Goal: Communication & Community: Answer question/provide support

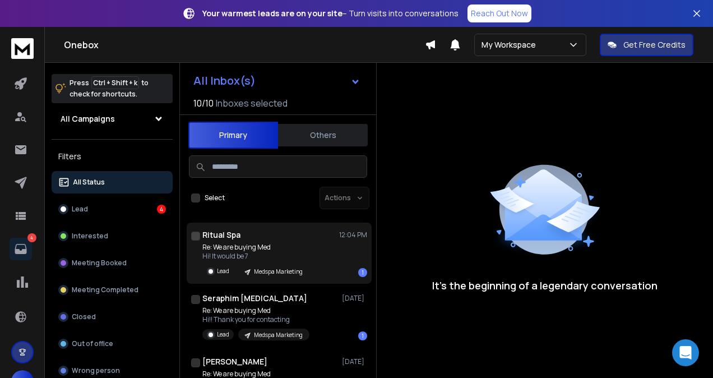
click at [236, 238] on h1 "Ritual Spa" at bounding box center [221, 234] width 38 height 11
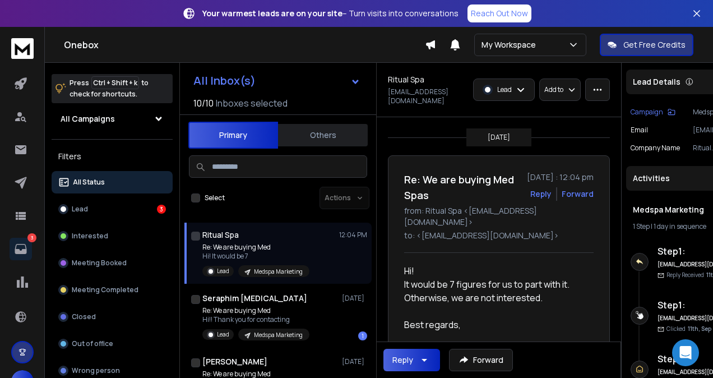
scroll to position [56, 0]
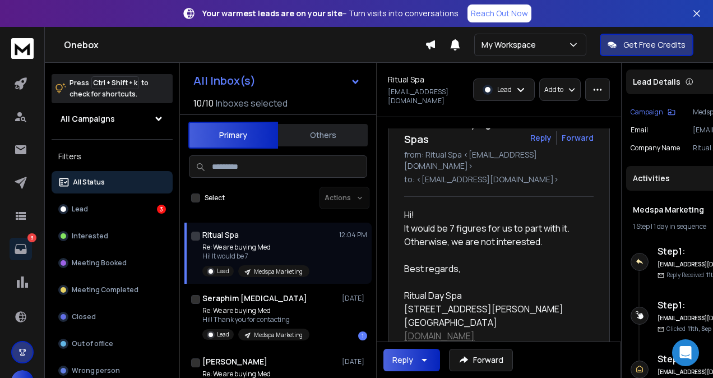
click at [397, 357] on div "Reply" at bounding box center [403, 359] width 21 height 11
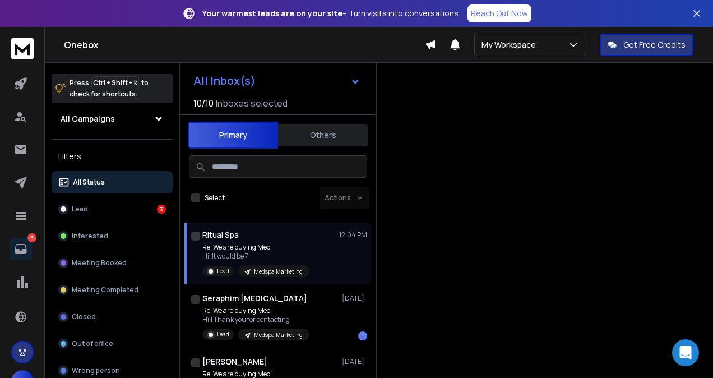
scroll to position [0, 0]
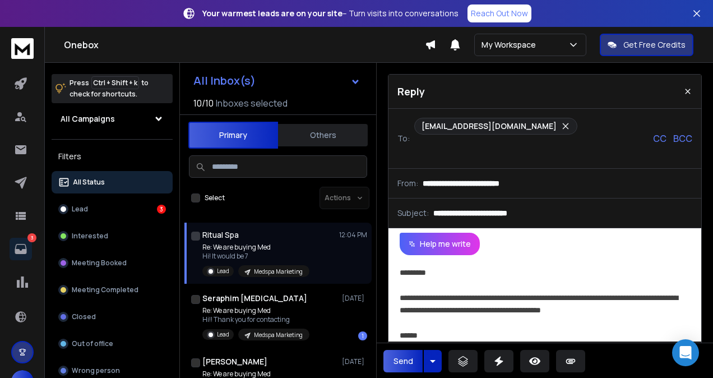
click at [394, 360] on button "Send" at bounding box center [403, 361] width 39 height 22
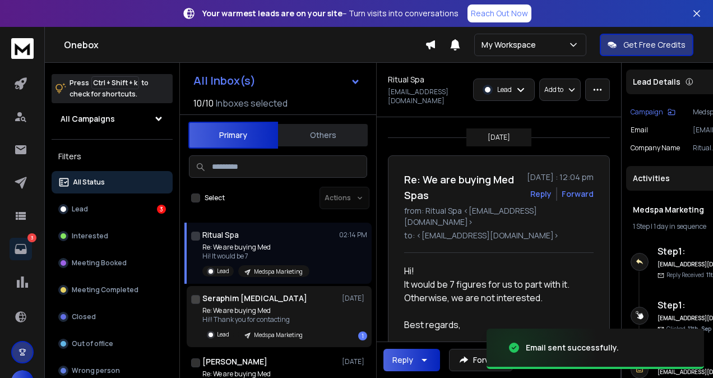
click at [274, 302] on h1 "Seraphim Skin Care" at bounding box center [254, 298] width 105 height 11
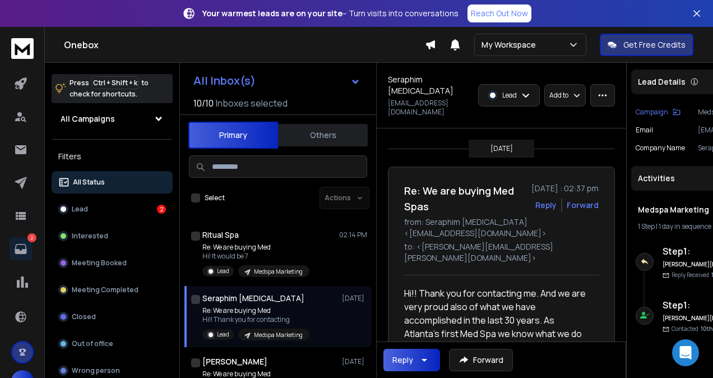
click at [607, 94] on icon "button" at bounding box center [603, 95] width 8 height 2
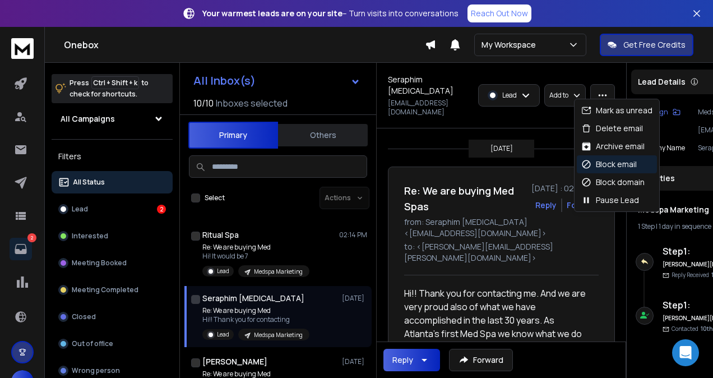
click at [637, 159] on div "Block email" at bounding box center [617, 164] width 80 height 18
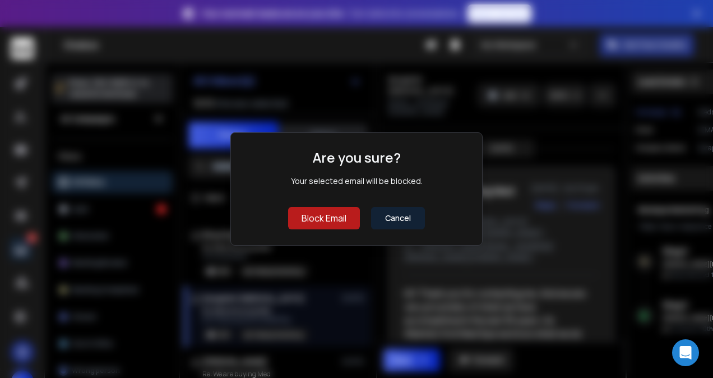
click at [313, 219] on button "Block Email" at bounding box center [324, 218] width 72 height 22
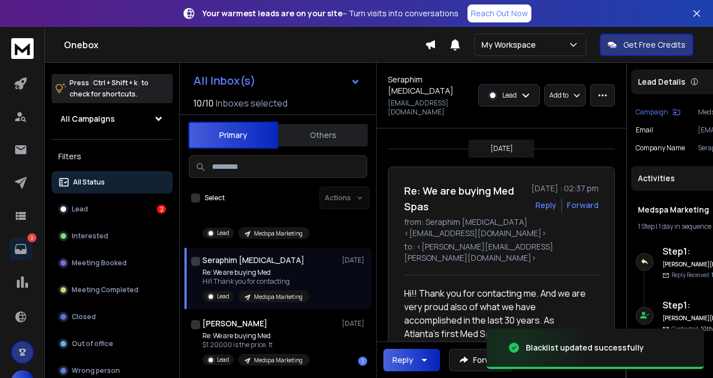
scroll to position [56, 0]
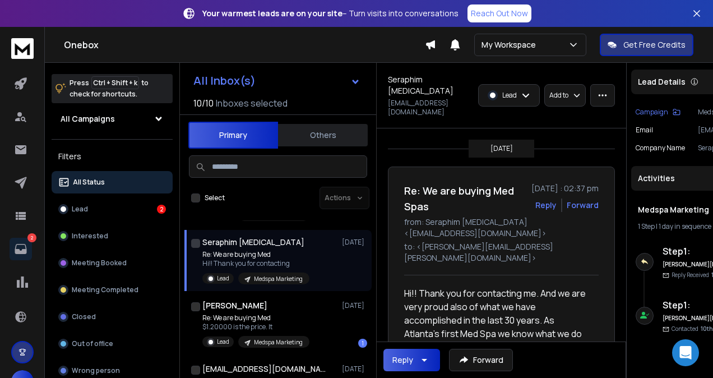
click at [301, 251] on p "Re: We are buying Med" at bounding box center [255, 254] width 107 height 9
click at [615, 84] on button "button" at bounding box center [603, 95] width 25 height 22
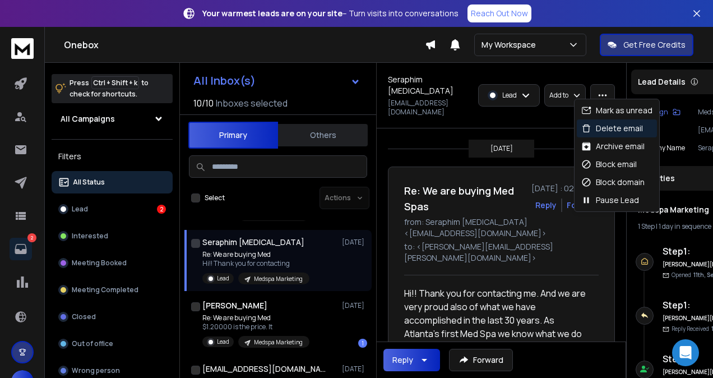
click at [616, 127] on div "Delete email" at bounding box center [613, 128] width 62 height 11
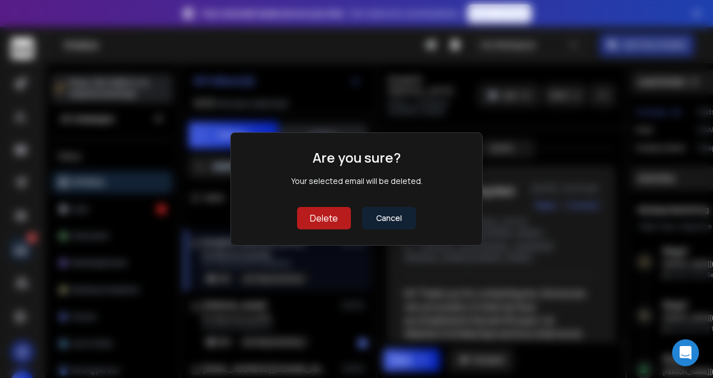
click at [327, 223] on button "Delete" at bounding box center [324, 218] width 54 height 22
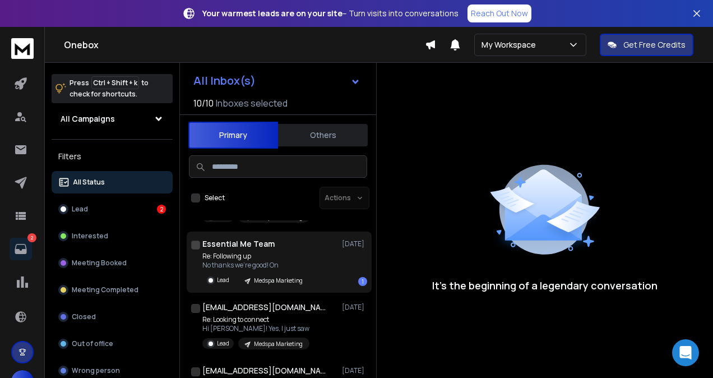
scroll to position [224, 0]
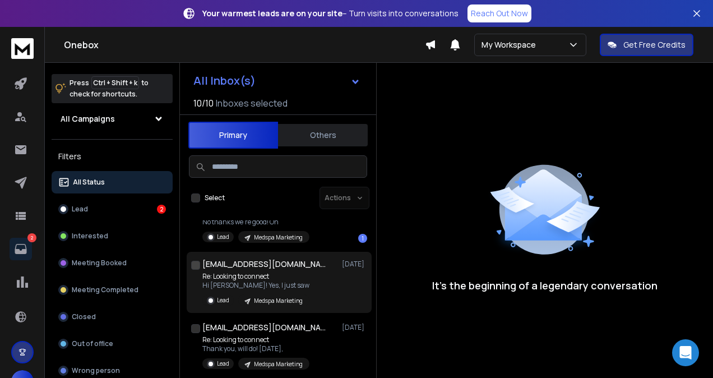
click at [287, 269] on h1 "mail@coastalcollectivechs.com" at bounding box center [263, 264] width 123 height 11
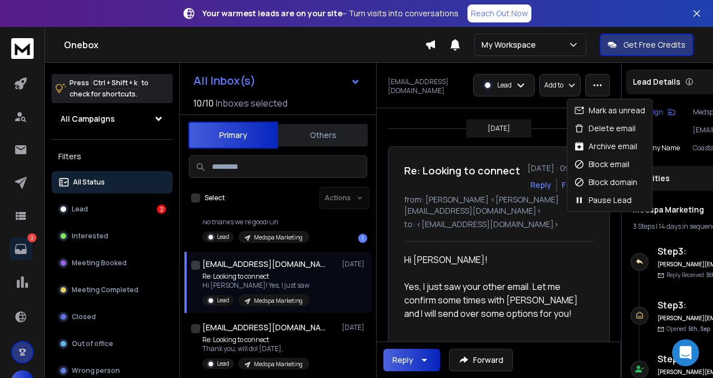
click at [610, 85] on button "button" at bounding box center [598, 85] width 25 height 22
click at [624, 159] on div "Block email" at bounding box center [602, 164] width 56 height 11
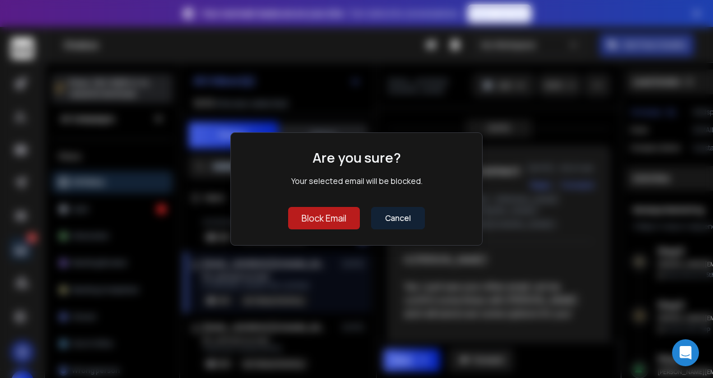
click at [342, 215] on button "Block Email" at bounding box center [324, 218] width 72 height 22
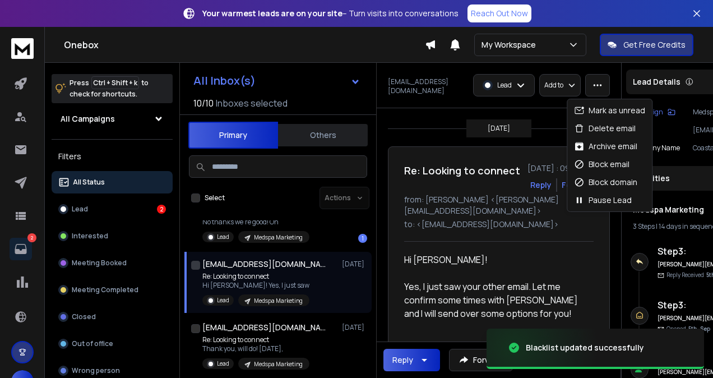
click at [603, 90] on icon "button" at bounding box center [598, 85] width 10 height 10
click at [621, 125] on div "Delete email" at bounding box center [605, 128] width 62 height 11
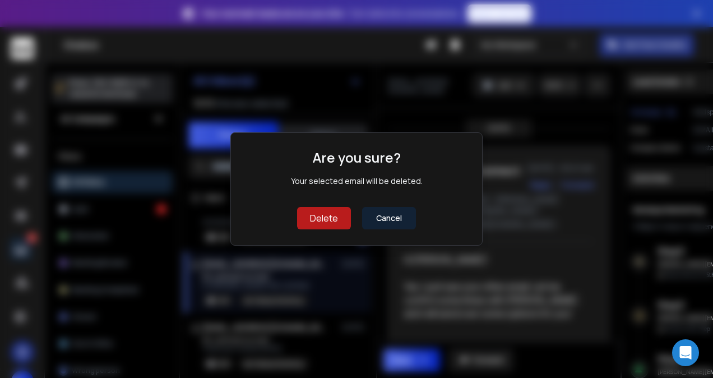
click at [325, 219] on button "Delete" at bounding box center [324, 218] width 54 height 22
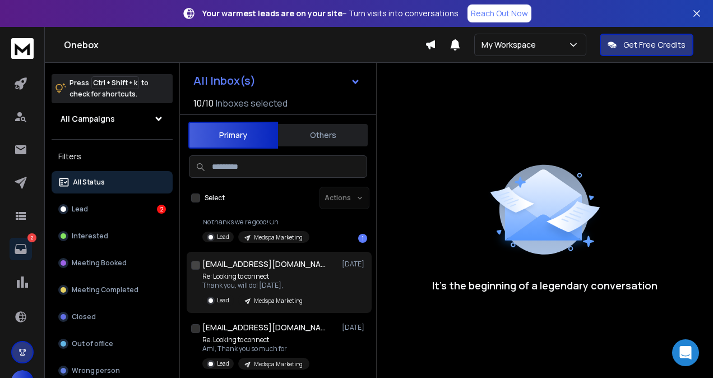
click at [271, 267] on h1 "[EMAIL_ADDRESS][DOMAIN_NAME]" at bounding box center [263, 264] width 123 height 11
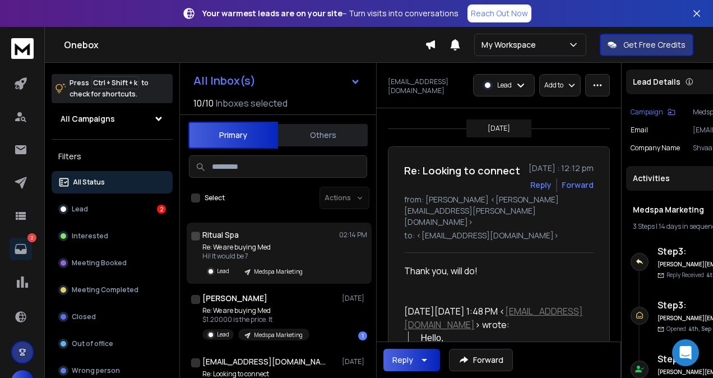
scroll to position [56, 0]
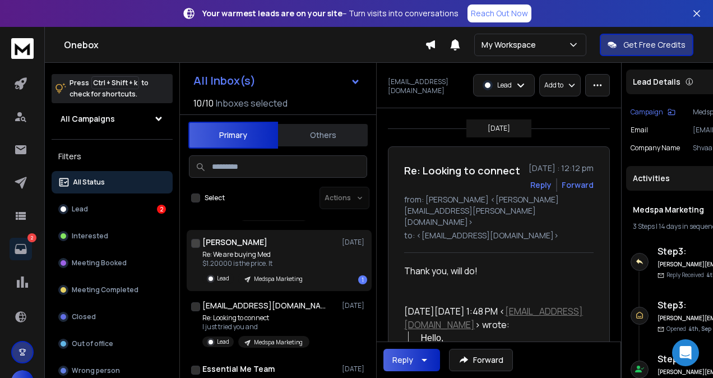
click at [270, 261] on p "$1.20000 is the price. It" at bounding box center [255, 263] width 107 height 9
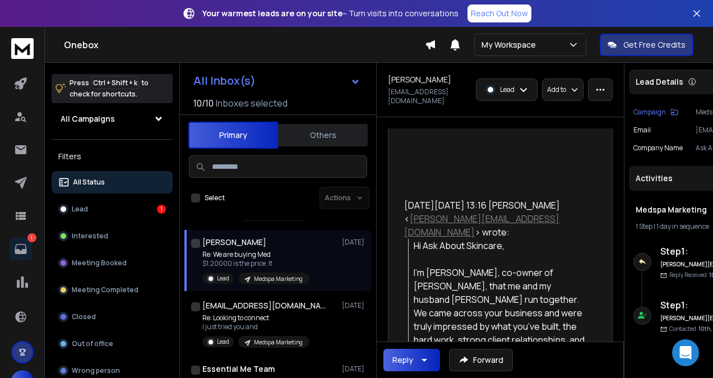
scroll to position [112, 0]
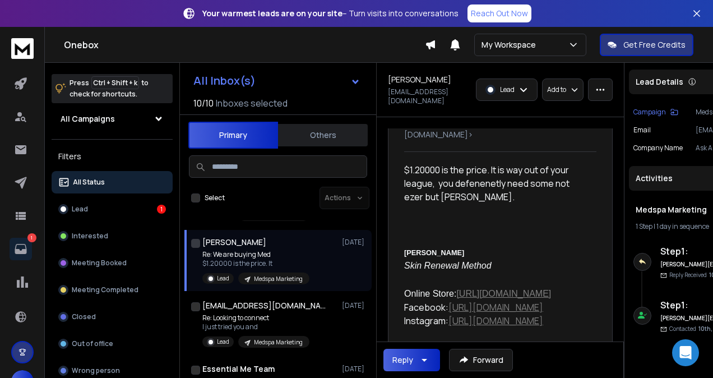
click at [541, 289] on link "http://skinrenewalmethod.com" at bounding box center [504, 294] width 95 height 10
click at [403, 352] on button "Reply" at bounding box center [412, 360] width 57 height 22
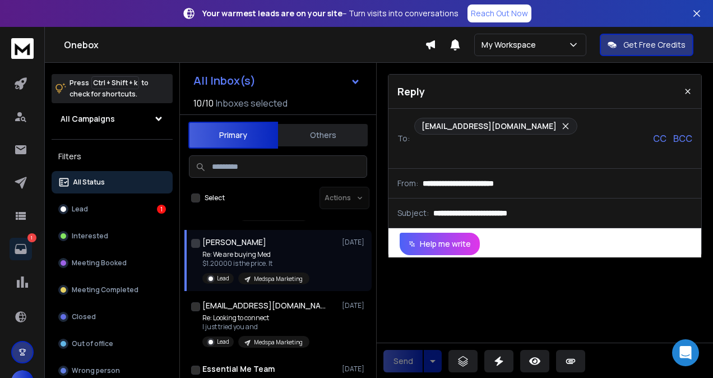
scroll to position [0, 0]
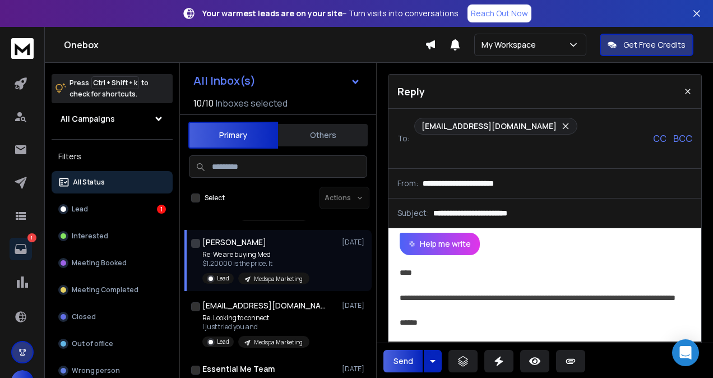
click at [634, 292] on div "**********" at bounding box center [539, 304] width 279 height 25
click at [401, 360] on button "Send" at bounding box center [403, 361] width 39 height 22
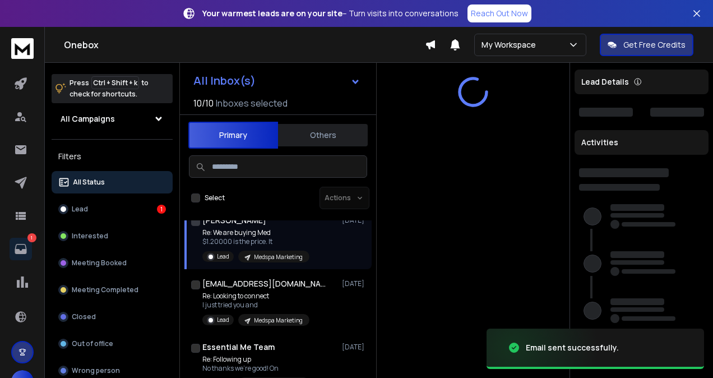
scroll to position [112, 0]
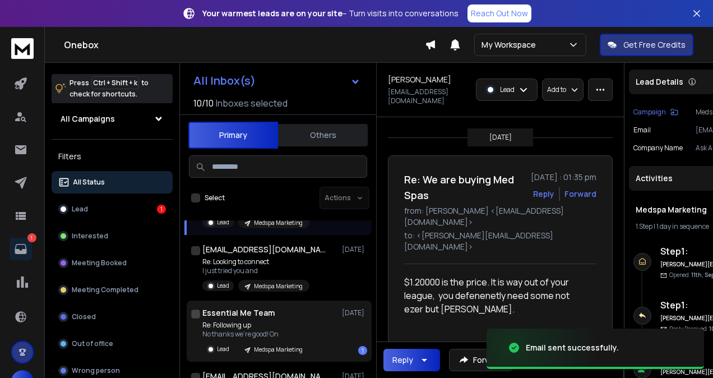
click at [265, 317] on h1 "Essential Me Team" at bounding box center [238, 312] width 72 height 11
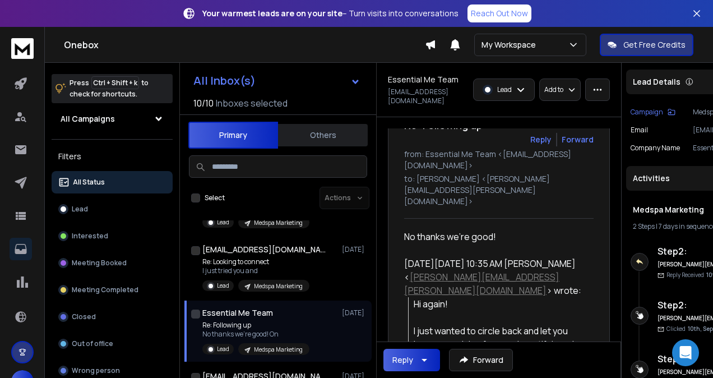
scroll to position [0, 0]
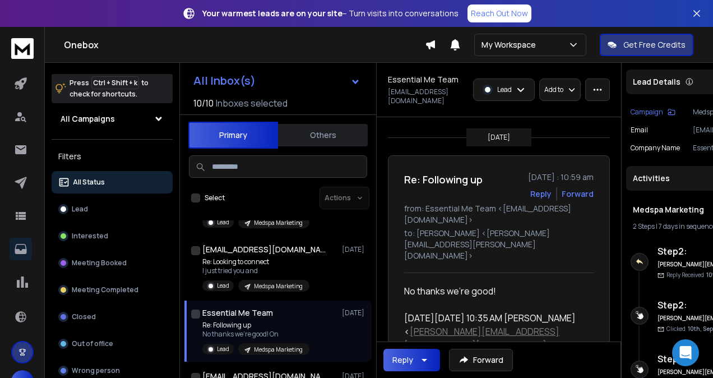
click at [402, 361] on div "Reply" at bounding box center [403, 359] width 21 height 11
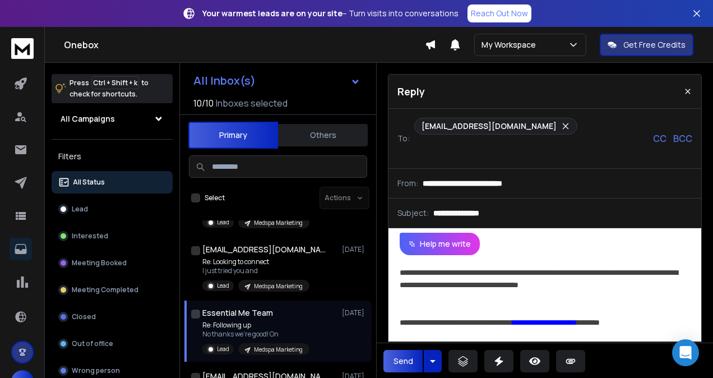
click at [633, 269] on div "**********" at bounding box center [539, 278] width 279 height 25
click at [671, 266] on div "**********" at bounding box center [539, 278] width 279 height 25
click at [661, 279] on div "**********" at bounding box center [539, 285] width 279 height 12
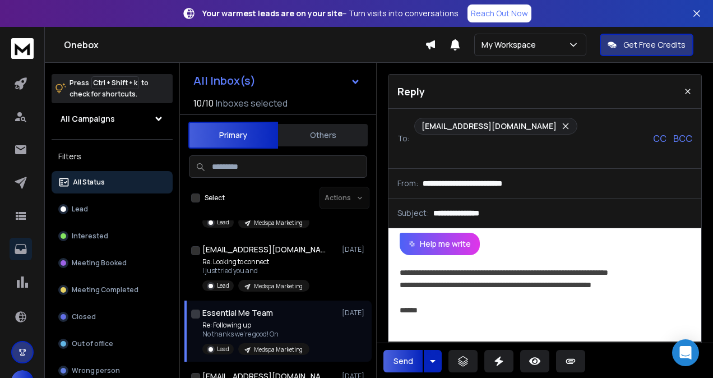
click at [465, 266] on div "**********" at bounding box center [539, 272] width 279 height 12
click at [400, 361] on button "Send" at bounding box center [403, 361] width 39 height 22
